Goal: Check status: Check status

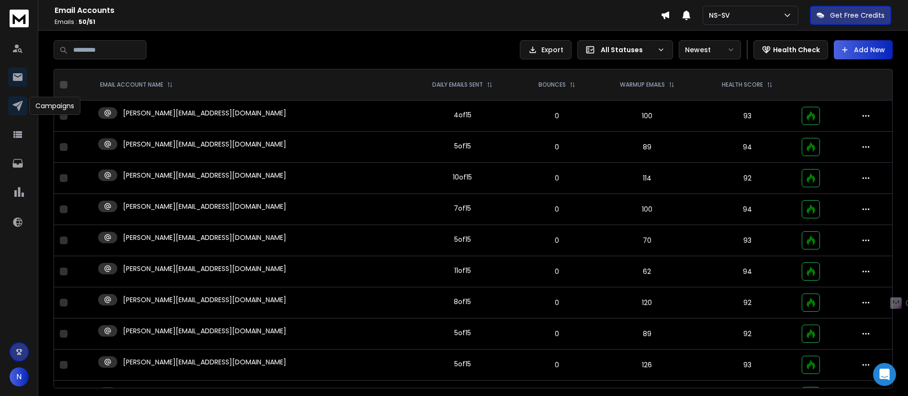
click at [17, 107] on icon at bounding box center [17, 105] width 11 height 11
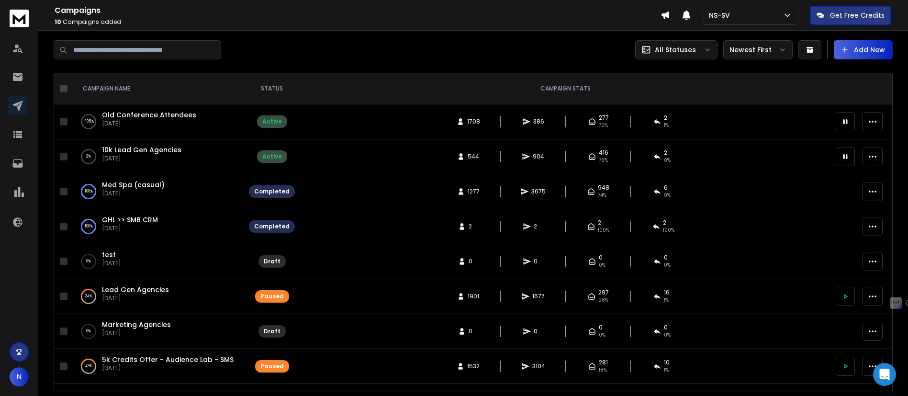
click at [126, 118] on span "Old Conference Attendees" at bounding box center [149, 115] width 94 height 10
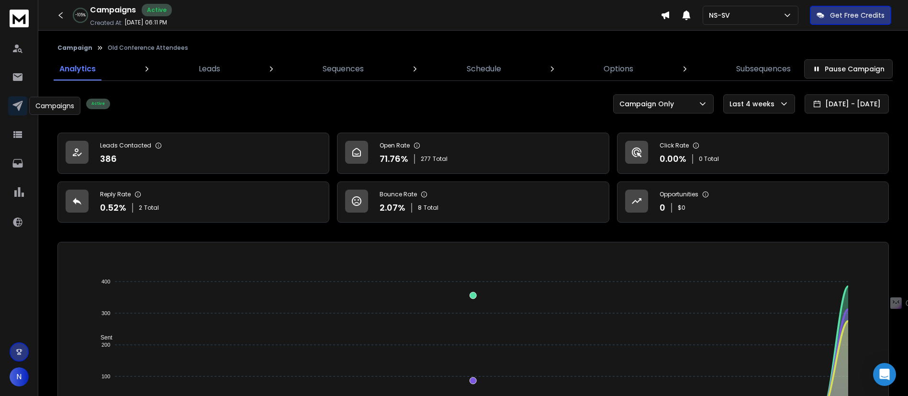
click at [20, 101] on icon at bounding box center [17, 106] width 10 height 10
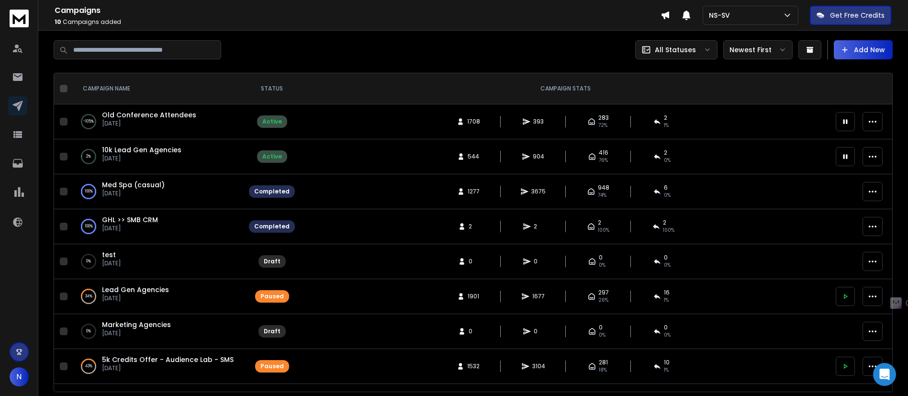
click at [128, 117] on span "Old Conference Attendees" at bounding box center [149, 115] width 94 height 10
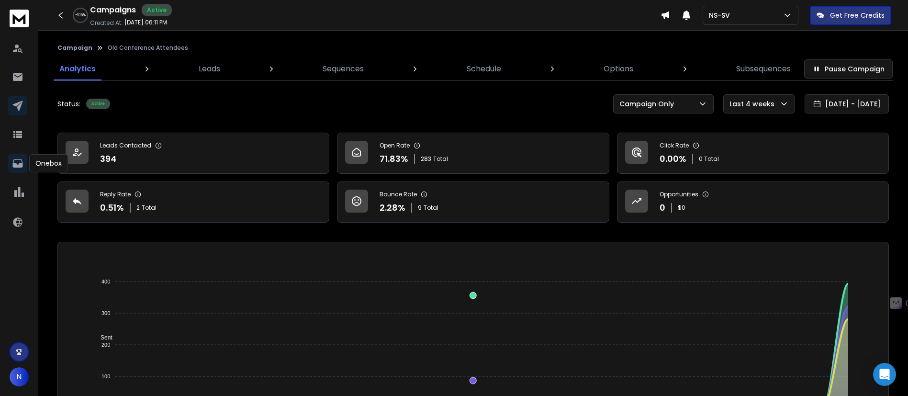
click at [15, 163] on icon at bounding box center [17, 163] width 10 height 9
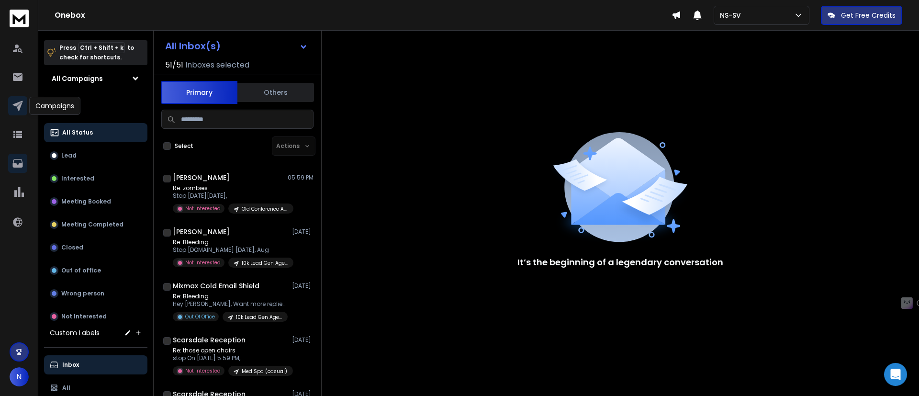
click at [15, 109] on icon at bounding box center [17, 105] width 11 height 11
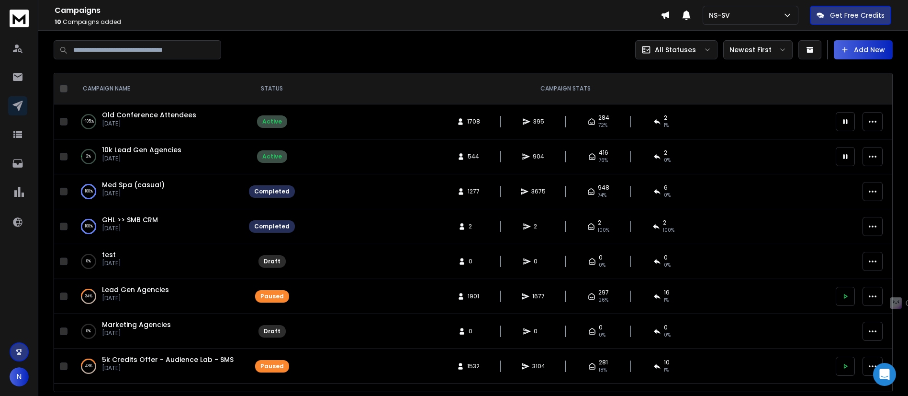
click at [130, 114] on span "Old Conference Attendees" at bounding box center [149, 115] width 94 height 10
